Goal: Check status

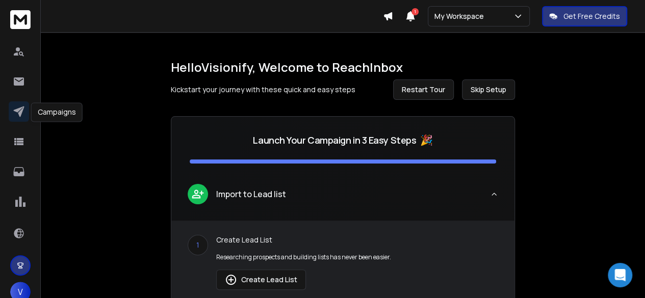
click at [15, 110] on icon at bounding box center [18, 112] width 11 height 11
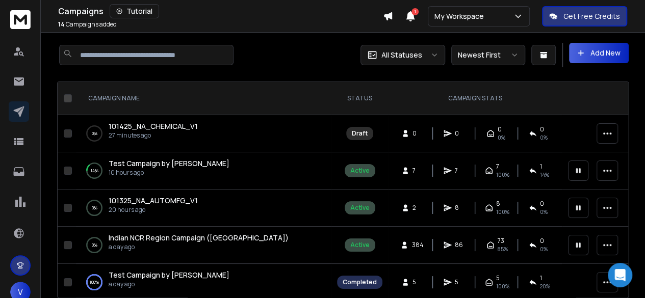
click at [196, 214] on div "0 % 101325_NA_AUTOMFG_V1 20 hours ago" at bounding box center [203, 208] width 234 height 24
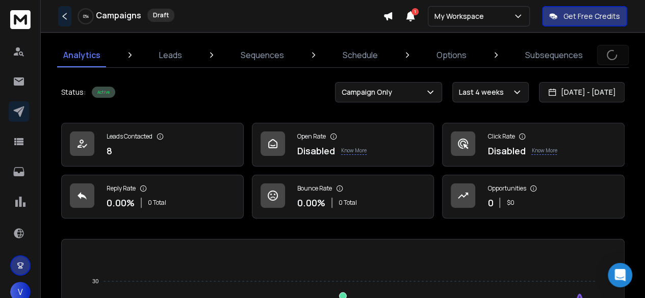
click at [60, 18] on button at bounding box center [64, 16] width 13 height 20
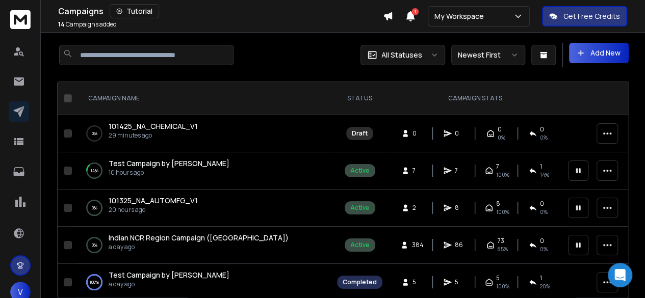
click at [219, 212] on div "0 % 101325_NA_AUTOMFG_V1 20 hours ago" at bounding box center [203, 208] width 234 height 24
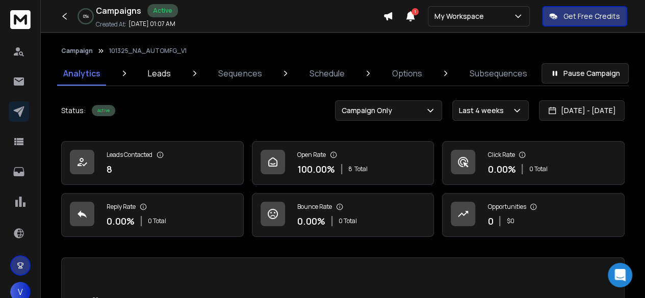
click at [157, 72] on p "Leads" at bounding box center [159, 73] width 23 height 12
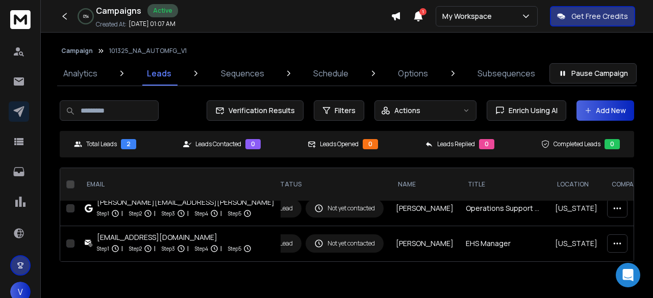
scroll to position [10, 0]
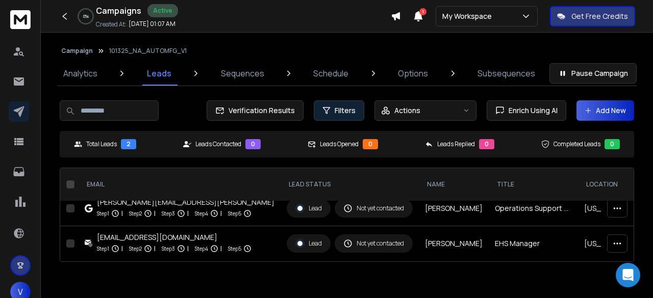
click at [338, 117] on button "Filters" at bounding box center [339, 110] width 50 height 20
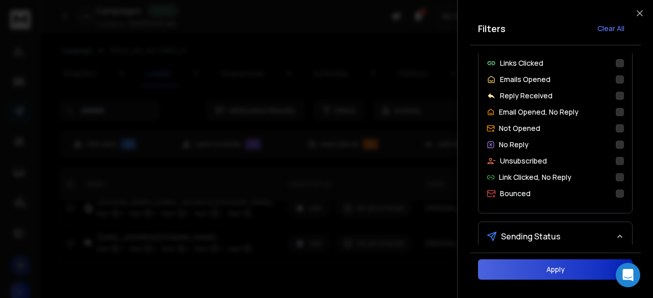
scroll to position [0, 0]
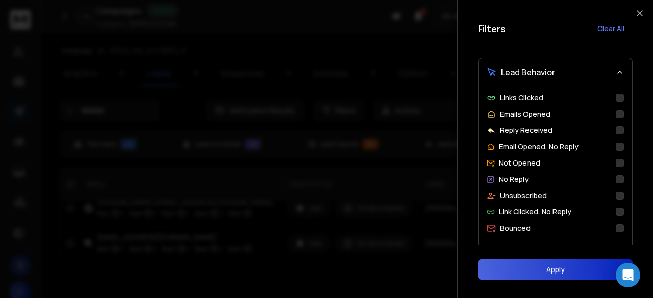
click at [615, 68] on icon "button" at bounding box center [619, 72] width 8 height 8
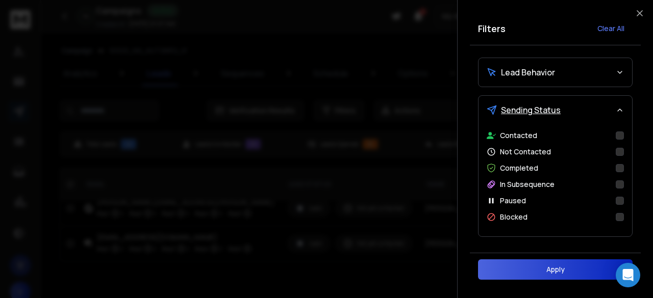
click at [610, 103] on button "Sending Status" at bounding box center [554, 110] width 153 height 29
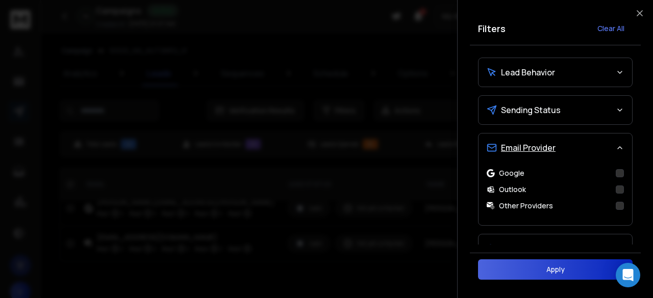
click at [615, 144] on icon "button" at bounding box center [619, 148] width 8 height 8
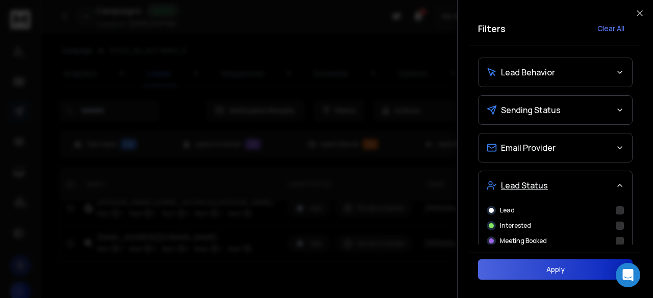
click at [615, 184] on icon "button" at bounding box center [619, 185] width 8 height 8
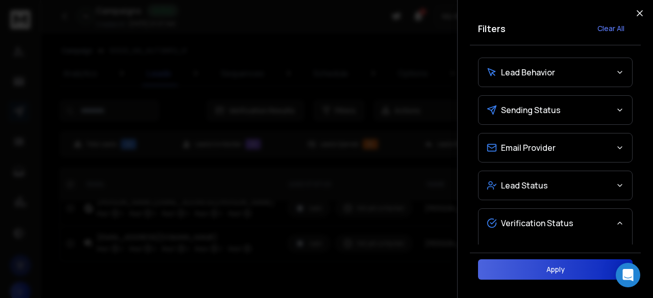
click at [638, 12] on icon "button" at bounding box center [639, 13] width 5 height 5
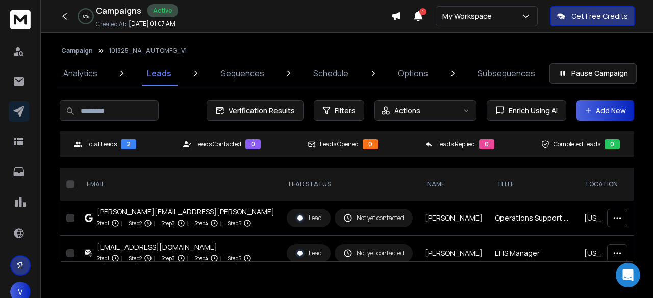
scroll to position [1, 29]
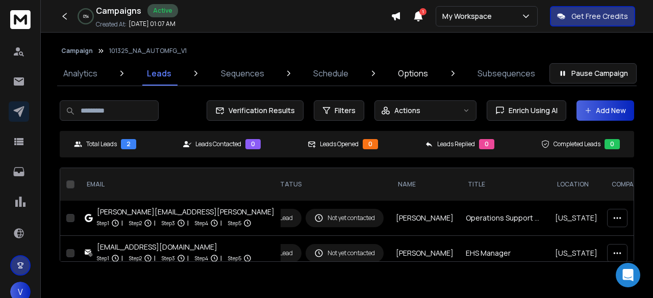
click at [406, 81] on link "Options" at bounding box center [413, 73] width 42 height 24
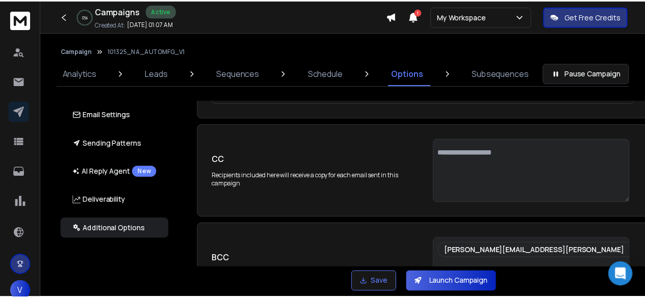
scroll to position [1959, 0]
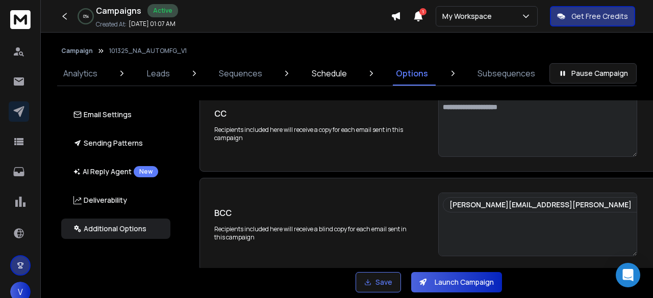
click at [341, 73] on p "Schedule" at bounding box center [328, 73] width 35 height 12
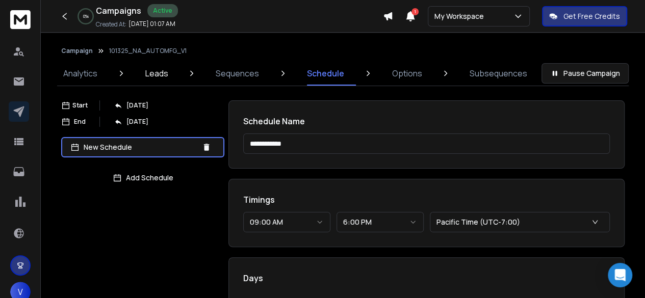
drag, startPoint x: 138, startPoint y: 71, endPoint x: 144, endPoint y: 74, distance: 6.6
click at [144, 74] on div "Analytics Leads Sequences Schedule Options Subsequences" at bounding box center [295, 73] width 476 height 24
click at [144, 74] on link "Leads" at bounding box center [156, 73] width 35 height 24
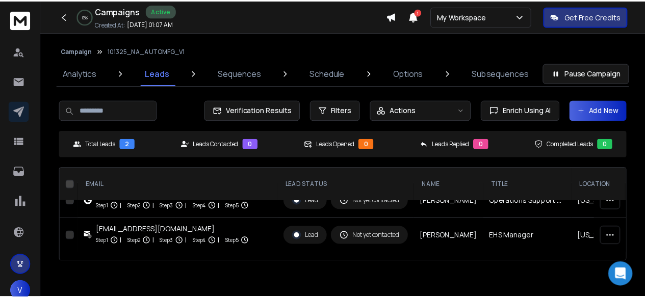
scroll to position [88, 0]
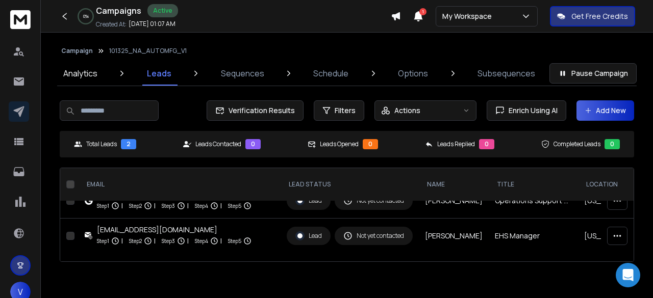
click at [80, 75] on p "Analytics" at bounding box center [80, 73] width 34 height 12
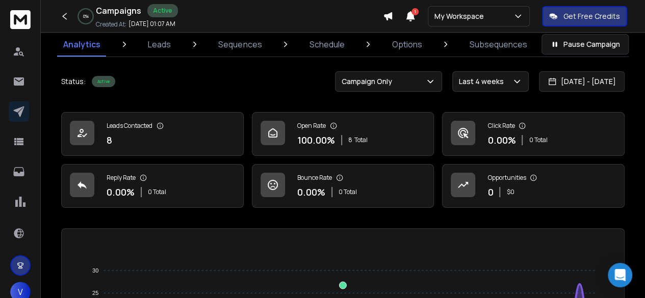
scroll to position [16, 0]
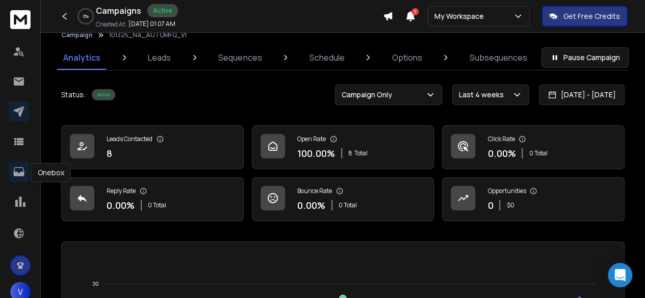
click at [16, 178] on link at bounding box center [19, 172] width 20 height 20
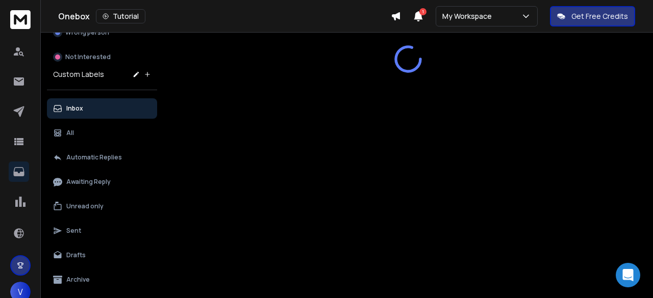
scroll to position [288, 0]
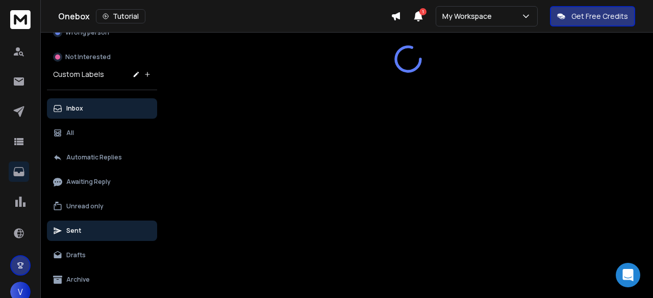
click at [100, 221] on button "Sent" at bounding box center [102, 231] width 110 height 20
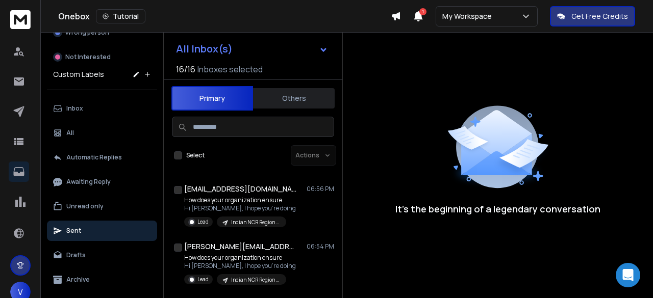
click at [315, 159] on div "Actions" at bounding box center [313, 155] width 45 height 20
click at [326, 156] on div "Actions" at bounding box center [313, 155] width 45 height 20
click at [96, 229] on button "Sent" at bounding box center [102, 231] width 110 height 20
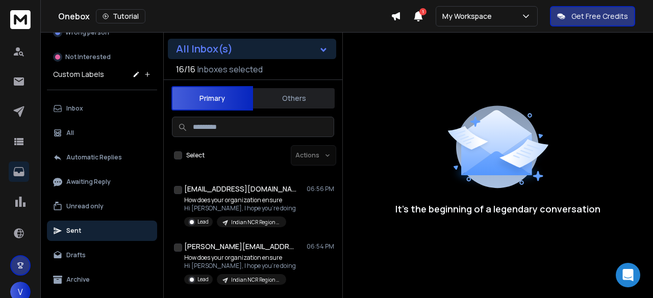
click at [322, 47] on icon at bounding box center [323, 49] width 9 height 9
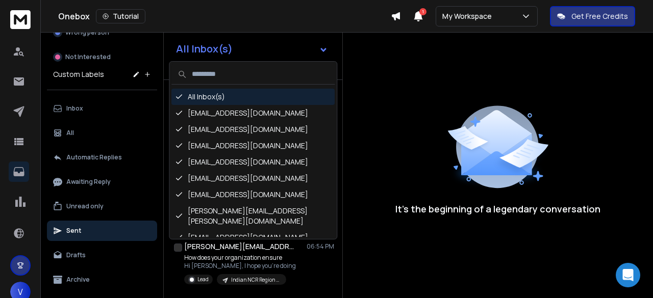
click at [177, 95] on icon at bounding box center [179, 97] width 8 height 8
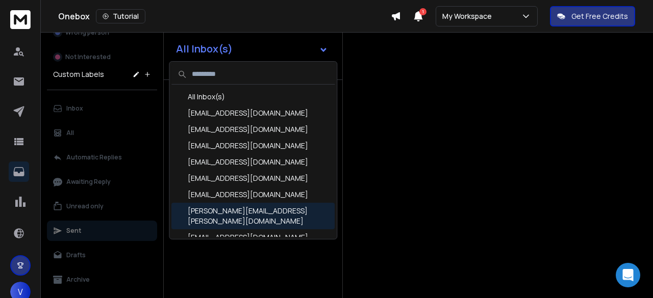
click at [179, 214] on span at bounding box center [178, 216] width 7 height 7
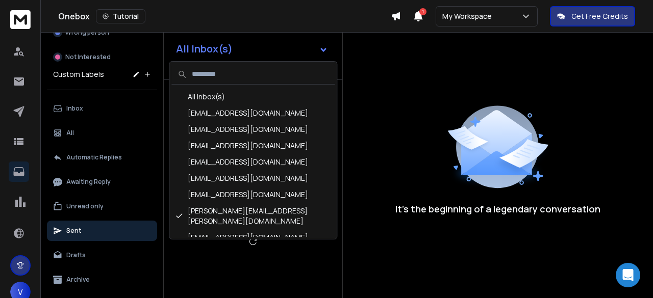
click at [366, 204] on div "It’s the beginning of a legendary conversation" at bounding box center [498, 159] width 310 height 253
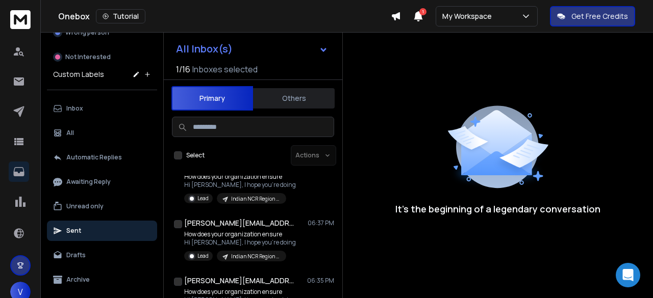
scroll to position [0, 0]
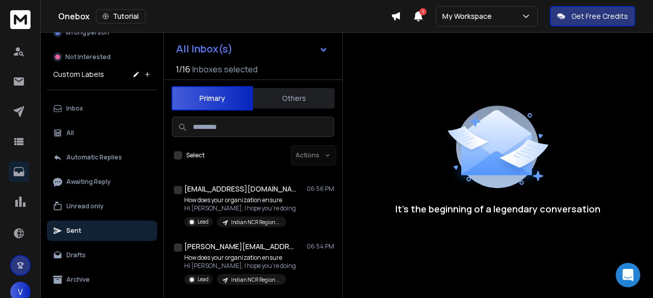
click at [316, 157] on div "Actions" at bounding box center [313, 155] width 45 height 20
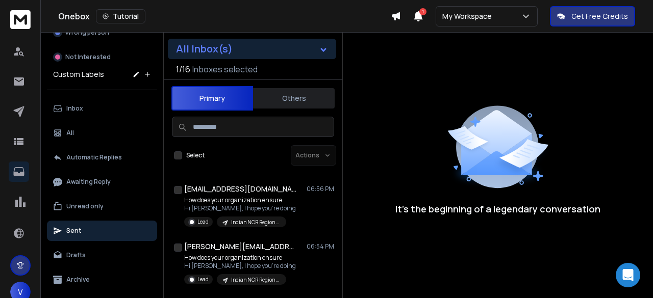
click at [328, 53] on button "All Inbox(s)" at bounding box center [252, 49] width 168 height 20
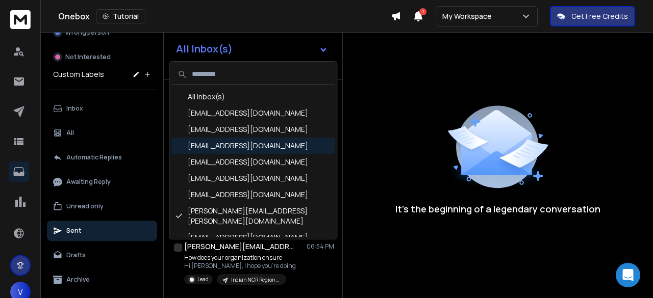
scroll to position [128, 0]
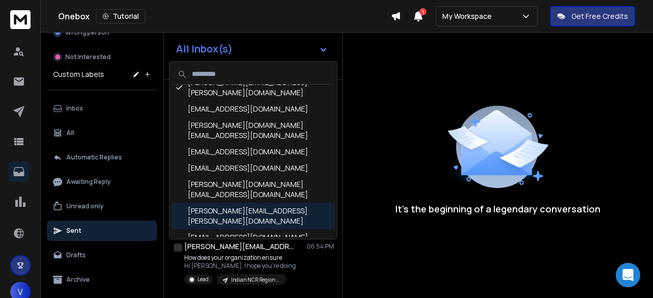
click at [217, 203] on div "[PERSON_NAME][EMAIL_ADDRESS][PERSON_NAME][DOMAIN_NAME]" at bounding box center [252, 216] width 163 height 27
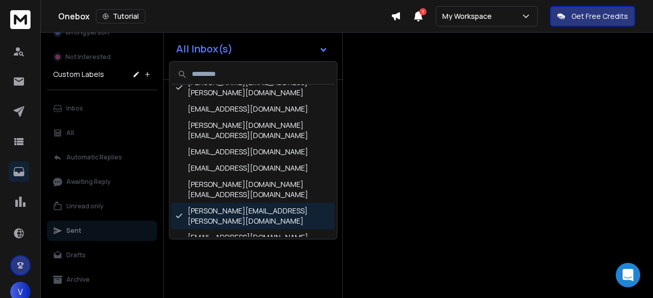
scroll to position [0, 0]
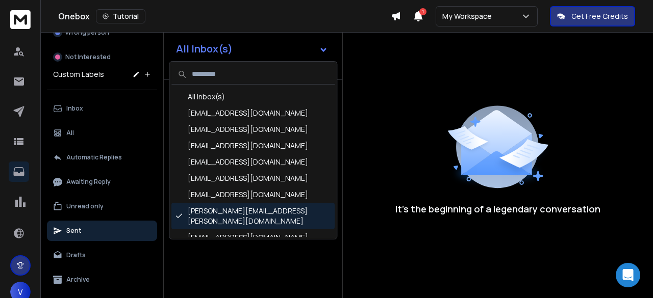
click at [176, 212] on icon at bounding box center [179, 216] width 8 height 8
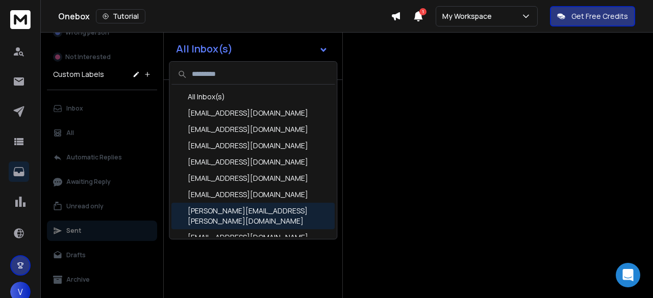
scroll to position [128, 0]
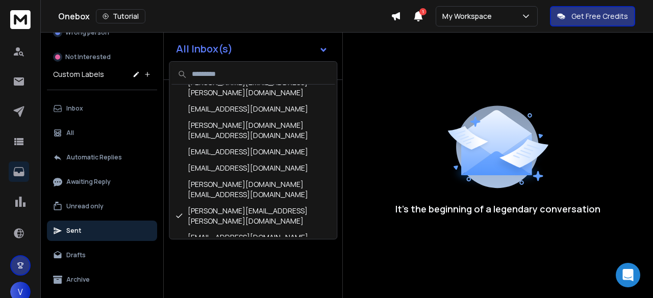
click at [327, 272] on div "[PERSON_NAME][EMAIL_ADDRESS][PERSON_NAME] [DATE] Re: Test email check Thanks fo…" at bounding box center [253, 238] width 178 height 125
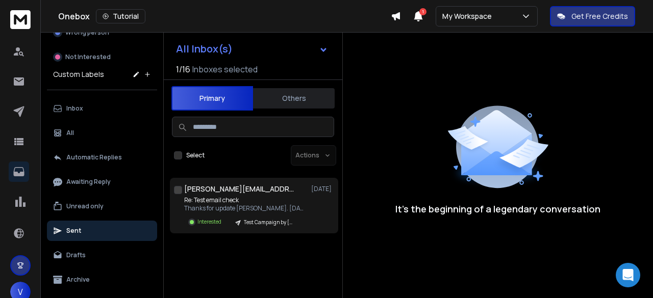
click at [273, 202] on p "Re: Test email check" at bounding box center [245, 200] width 122 height 8
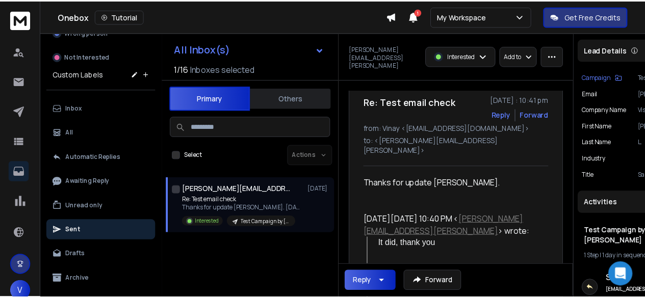
scroll to position [0, 0]
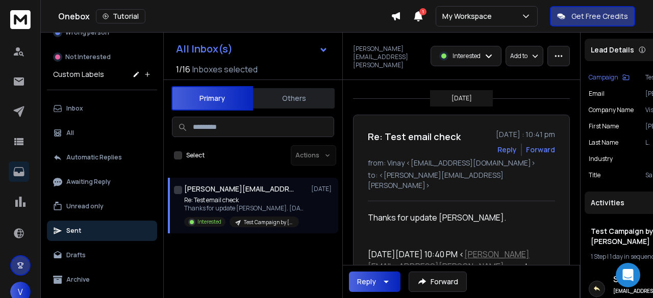
click at [73, 227] on p "Sent" at bounding box center [73, 231] width 15 height 8
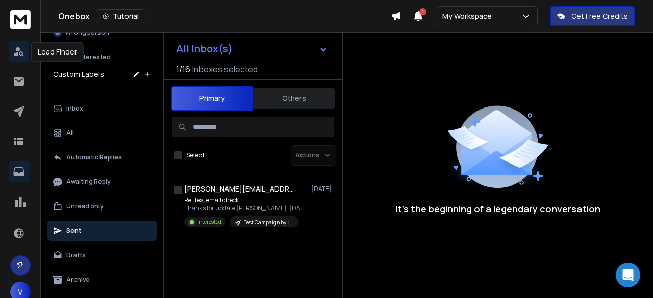
click at [19, 57] on icon at bounding box center [19, 51] width 12 height 12
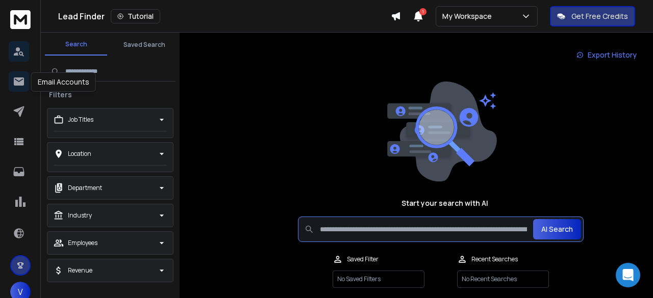
click at [12, 87] on link at bounding box center [19, 81] width 20 height 20
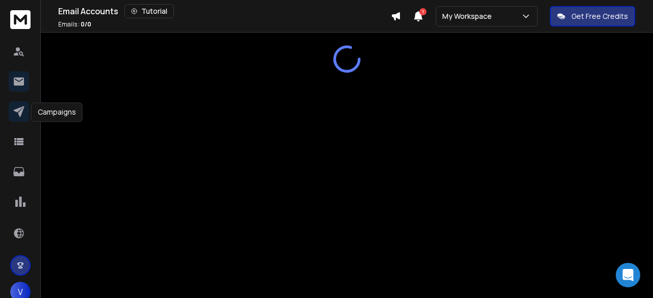
click at [12, 110] on link at bounding box center [19, 111] width 20 height 20
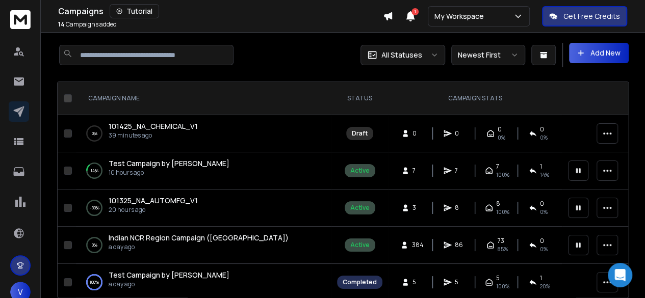
click at [203, 173] on div "14 % Test Campaign by [PERSON_NAME] 10 hours ago" at bounding box center [203, 171] width 234 height 24
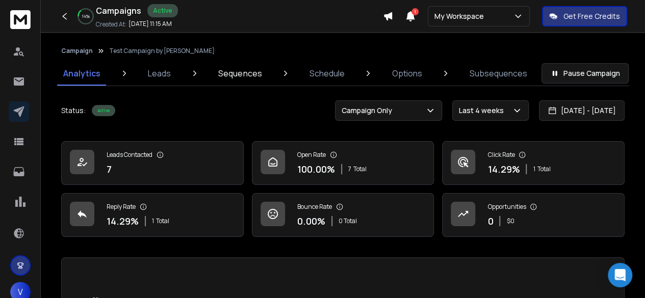
click at [217, 72] on link "Sequences" at bounding box center [240, 73] width 56 height 24
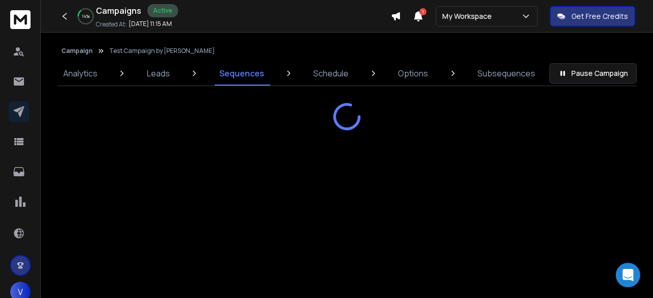
click at [217, 72] on link "Sequences" at bounding box center [241, 73] width 57 height 24
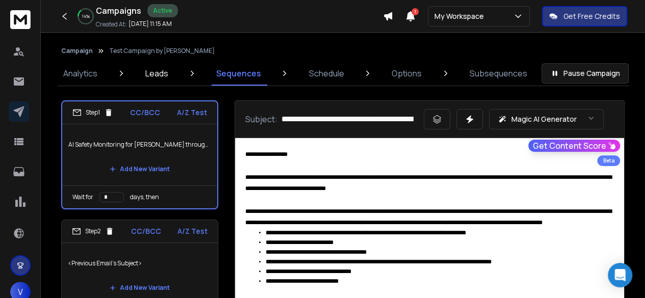
click at [153, 79] on p "Leads" at bounding box center [156, 73] width 23 height 12
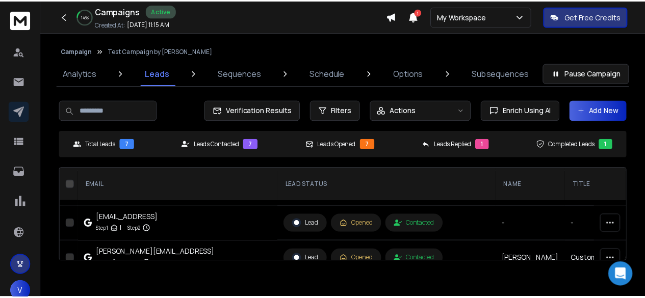
scroll to position [28, 0]
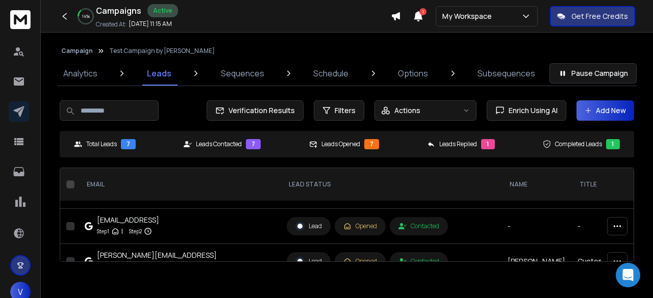
click at [159, 220] on div "[EMAIL_ADDRESS]" at bounding box center [128, 220] width 62 height 10
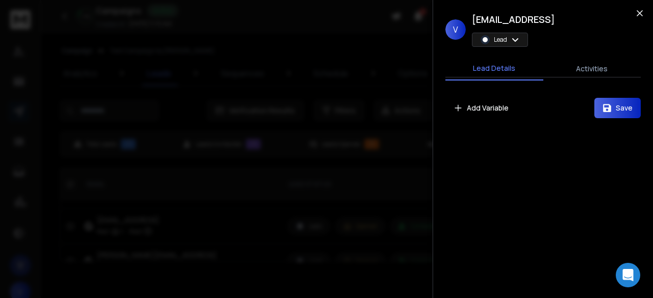
click at [637, 13] on icon "button" at bounding box center [639, 13] width 10 height 10
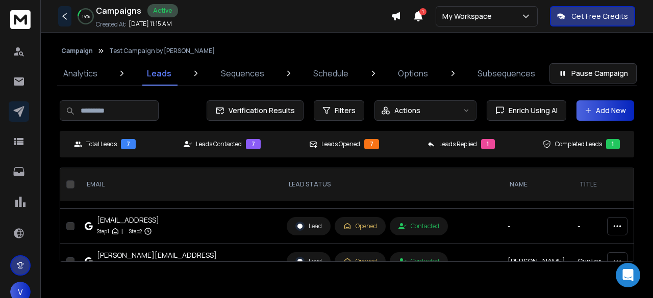
click at [66, 20] on icon at bounding box center [64, 16] width 9 height 9
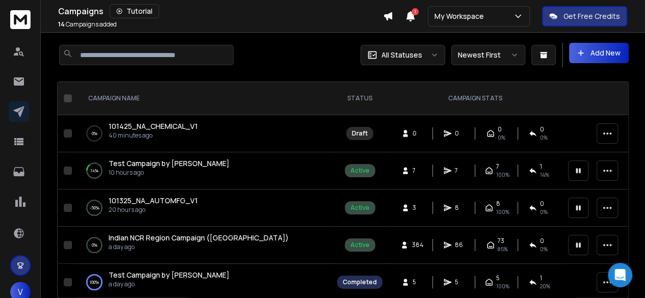
click at [177, 207] on p "20 hours ago" at bounding box center [153, 210] width 89 height 8
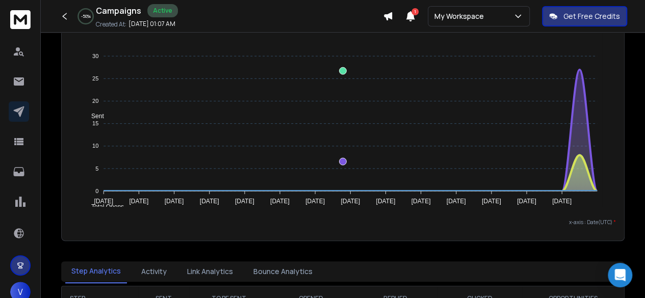
scroll to position [336, 0]
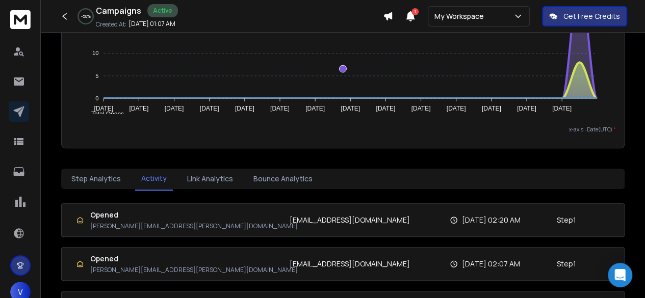
click at [162, 174] on button "Activity" at bounding box center [154, 178] width 38 height 23
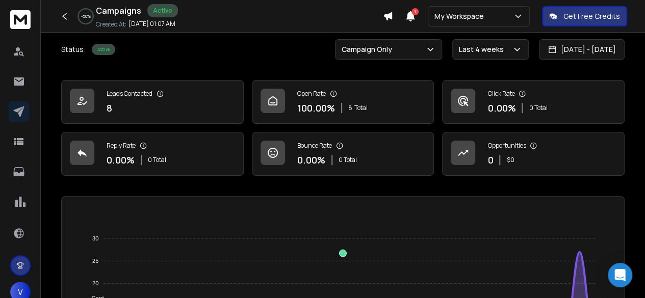
scroll to position [0, 0]
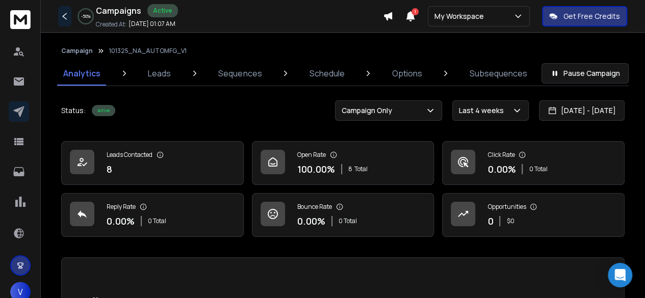
click at [66, 21] on button at bounding box center [64, 16] width 13 height 20
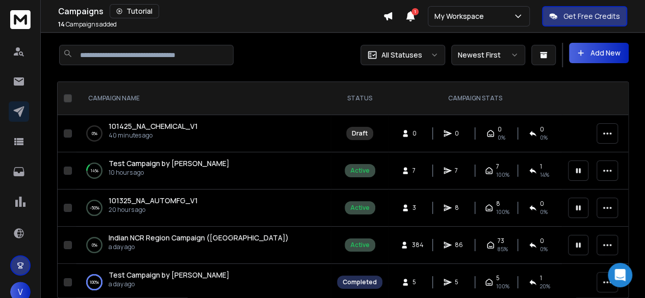
click at [196, 209] on div "-50 % 101325_NA_AUTOMFG_V1 20 hours ago" at bounding box center [203, 208] width 234 height 24
